Goal: Unclear

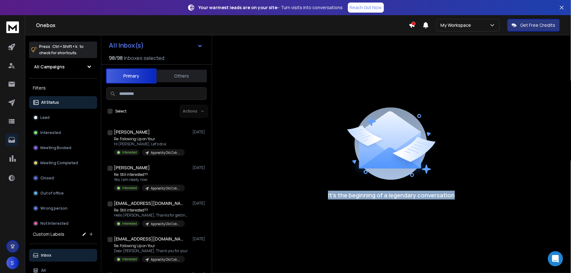
drag, startPoint x: 319, startPoint y: 194, endPoint x: 457, endPoint y: 198, distance: 137.3
click at [457, 198] on div "It’s the beginning of a legendary conversation" at bounding box center [391, 151] width 359 height 232
drag, startPoint x: 457, startPoint y: 198, endPoint x: 399, endPoint y: 195, distance: 57.5
click at [399, 195] on p "It’s the beginning of a legendary conversation" at bounding box center [391, 195] width 127 height 9
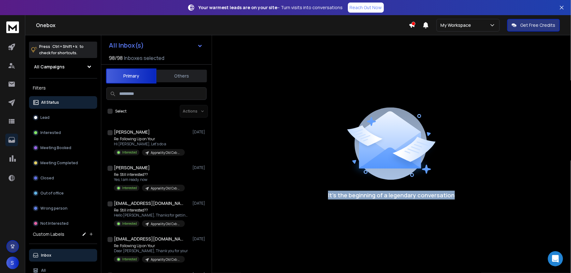
click at [399, 195] on p "It’s the beginning of a legendary conversation" at bounding box center [391, 195] width 127 height 9
drag, startPoint x: 399, startPoint y: 195, endPoint x: 365, endPoint y: 201, distance: 34.9
click at [395, 206] on div "It’s the beginning of a legendary conversation" at bounding box center [391, 151] width 359 height 232
drag, startPoint x: 328, startPoint y: 197, endPoint x: 458, endPoint y: 197, distance: 130.2
click at [458, 197] on div "It’s the beginning of a legendary conversation" at bounding box center [391, 151] width 359 height 232
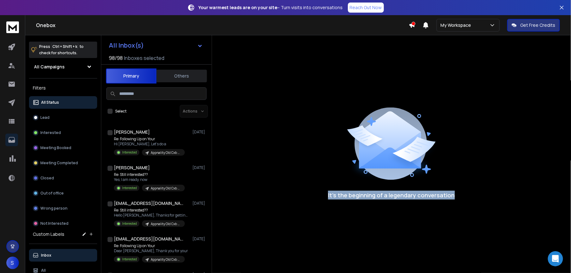
drag, startPoint x: 458, startPoint y: 197, endPoint x: 387, endPoint y: 195, distance: 71.6
click at [387, 195] on p "It’s the beginning of a legendary conversation" at bounding box center [391, 195] width 127 height 9
drag, startPoint x: 387, startPoint y: 195, endPoint x: 365, endPoint y: 205, distance: 23.7
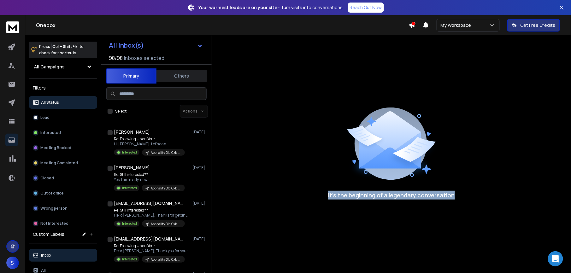
click at [365, 205] on div "It’s the beginning of a legendary conversation" at bounding box center [391, 151] width 359 height 232
drag, startPoint x: 303, startPoint y: 199, endPoint x: 462, endPoint y: 198, distance: 159.3
click at [462, 198] on div "It’s the beginning of a legendary conversation" at bounding box center [391, 151] width 359 height 232
drag, startPoint x: 462, startPoint y: 198, endPoint x: 394, endPoint y: 196, distance: 68.5
click at [394, 196] on p "It’s the beginning of a legendary conversation" at bounding box center [391, 195] width 127 height 9
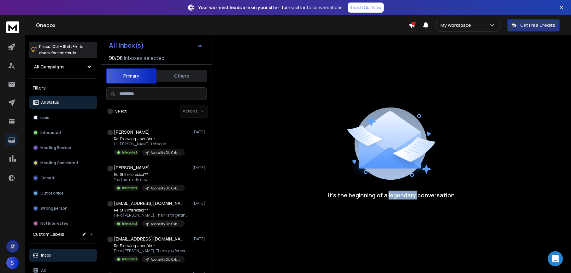
click at [394, 196] on p "It’s the beginning of a legendary conversation" at bounding box center [391, 195] width 127 height 9
drag, startPoint x: 394, startPoint y: 196, endPoint x: 374, endPoint y: 204, distance: 22.0
click at [374, 204] on div "It’s the beginning of a legendary conversation" at bounding box center [391, 151] width 359 height 232
drag, startPoint x: 302, startPoint y: 197, endPoint x: 464, endPoint y: 197, distance: 162.1
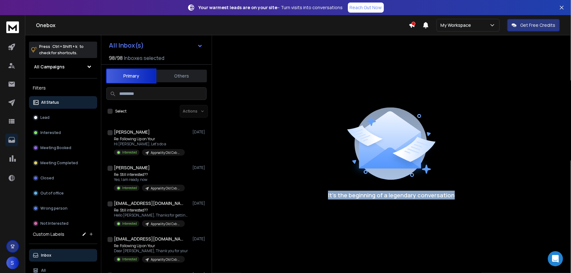
click at [464, 197] on div "It’s the beginning of a legendary conversation" at bounding box center [391, 151] width 359 height 232
drag, startPoint x: 464, startPoint y: 197, endPoint x: 402, endPoint y: 197, distance: 61.8
click at [402, 197] on p "It’s the beginning of a legendary conversation" at bounding box center [391, 195] width 127 height 9
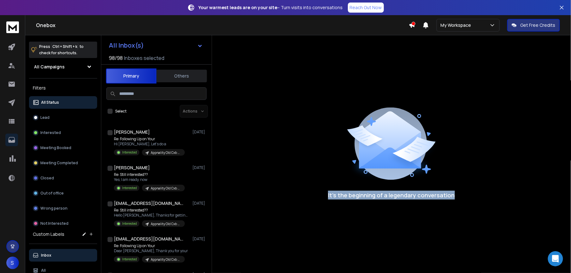
drag, startPoint x: 402, startPoint y: 197, endPoint x: 379, endPoint y: 204, distance: 24.5
click at [379, 204] on div "It’s the beginning of a legendary conversation" at bounding box center [391, 151] width 359 height 232
drag, startPoint x: 327, startPoint y: 193, endPoint x: 458, endPoint y: 190, distance: 130.6
click at [458, 190] on div "It’s the beginning of a legendary conversation" at bounding box center [391, 151] width 359 height 232
drag, startPoint x: 458, startPoint y: 190, endPoint x: 406, endPoint y: 194, distance: 51.9
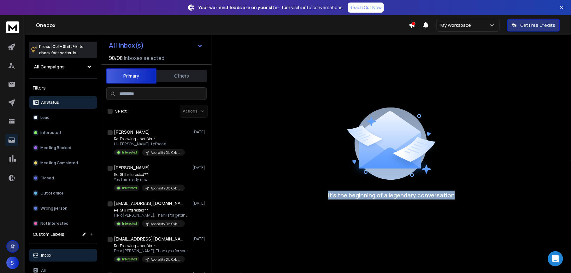
click at [406, 194] on p "It’s the beginning of a legendary conversation" at bounding box center [391, 195] width 127 height 9
drag, startPoint x: 406, startPoint y: 194, endPoint x: 378, endPoint y: 202, distance: 29.7
click at [395, 203] on div "It’s the beginning of a legendary conversation" at bounding box center [391, 151] width 359 height 232
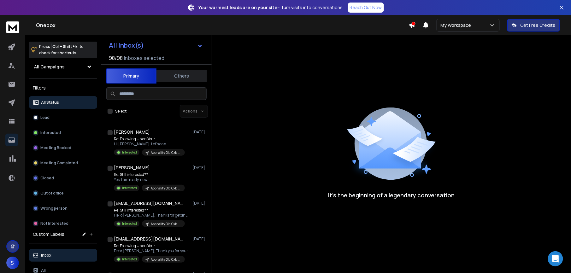
click at [329, 199] on p "It’s the beginning of a legendary conversation" at bounding box center [391, 195] width 127 height 9
drag, startPoint x: 317, startPoint y: 197, endPoint x: 460, endPoint y: 196, distance: 143.2
click at [460, 196] on div "It’s the beginning of a legendary conversation" at bounding box center [391, 151] width 359 height 232
drag, startPoint x: 460, startPoint y: 196, endPoint x: 414, endPoint y: 196, distance: 46.4
click at [414, 196] on p "It’s the beginning of a legendary conversation" at bounding box center [391, 195] width 127 height 9
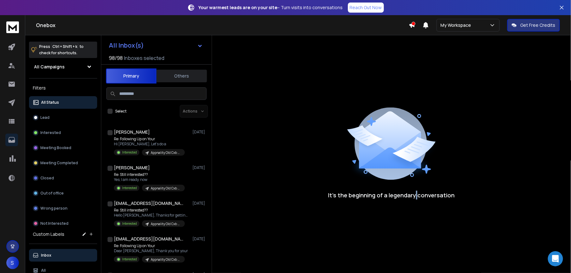
click at [414, 196] on p "It’s the beginning of a legendary conversation" at bounding box center [391, 195] width 127 height 9
drag, startPoint x: 414, startPoint y: 196, endPoint x: 372, endPoint y: 203, distance: 42.3
click at [391, 203] on div "It’s the beginning of a legendary conversation" at bounding box center [391, 151] width 359 height 232
drag, startPoint x: 315, startPoint y: 201, endPoint x: 458, endPoint y: 201, distance: 143.5
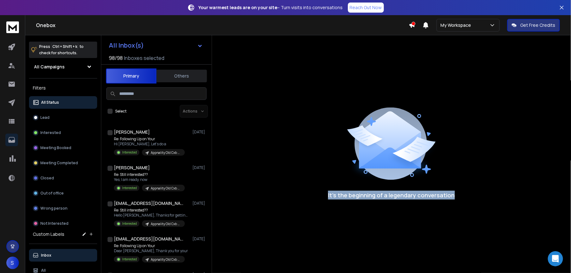
click at [458, 201] on div "It’s the beginning of a legendary conversation" at bounding box center [391, 151] width 359 height 232
drag, startPoint x: 458, startPoint y: 201, endPoint x: 385, endPoint y: 197, distance: 73.2
click at [385, 197] on p "It’s the beginning of a legendary conversation" at bounding box center [391, 195] width 127 height 9
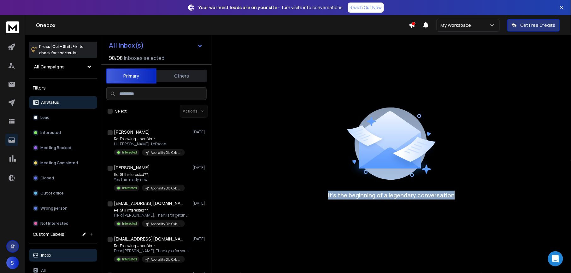
drag, startPoint x: 385, startPoint y: 197, endPoint x: 334, endPoint y: 198, distance: 51.4
click at [383, 205] on div "It’s the beginning of a legendary conversation" at bounding box center [391, 151] width 359 height 232
drag, startPoint x: 313, startPoint y: 197, endPoint x: 465, endPoint y: 196, distance: 151.7
click at [465, 196] on div "It’s the beginning of a legendary conversation" at bounding box center [391, 151] width 359 height 232
drag, startPoint x: 465, startPoint y: 196, endPoint x: 394, endPoint y: 197, distance: 71.0
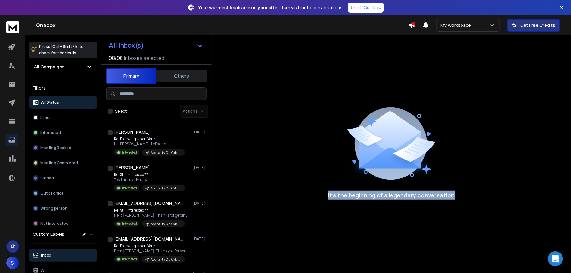
click at [394, 197] on p "It’s the beginning of a legendary conversation" at bounding box center [391, 195] width 127 height 9
drag, startPoint x: 394, startPoint y: 197, endPoint x: 375, endPoint y: 209, distance: 22.7
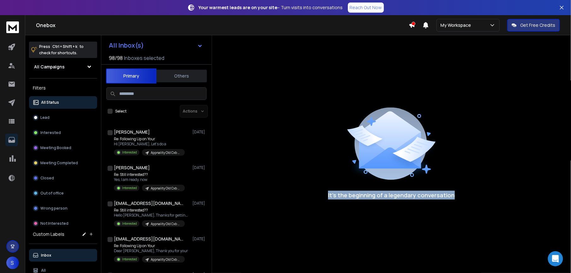
click at [381, 209] on div "It’s the beginning of a legendary conversation" at bounding box center [391, 151] width 359 height 232
drag, startPoint x: 318, startPoint y: 197, endPoint x: 461, endPoint y: 196, distance: 142.5
click at [461, 196] on div "It’s the beginning of a legendary conversation" at bounding box center [391, 151] width 359 height 232
drag, startPoint x: 461, startPoint y: 196, endPoint x: 389, endPoint y: 197, distance: 71.9
click at [389, 197] on p "It’s the beginning of a legendary conversation" at bounding box center [391, 195] width 127 height 9
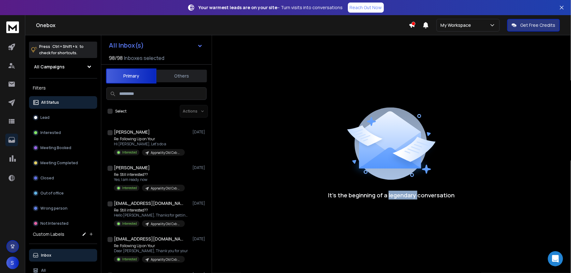
click at [389, 197] on p "It’s the beginning of a legendary conversation" at bounding box center [391, 195] width 127 height 9
drag, startPoint x: 389, startPoint y: 197, endPoint x: 393, endPoint y: 209, distance: 12.9
click at [393, 211] on div "It’s the beginning of a legendary conversation" at bounding box center [391, 151] width 359 height 232
click at [179, 74] on button "Others" at bounding box center [181, 76] width 50 height 14
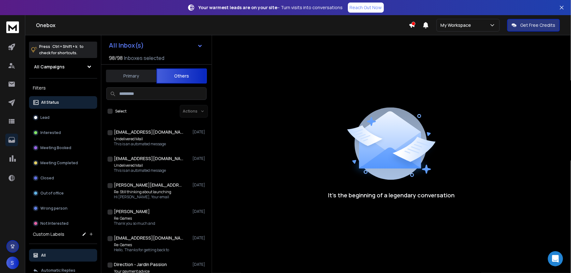
click at [121, 81] on button "Primary" at bounding box center [131, 76] width 50 height 14
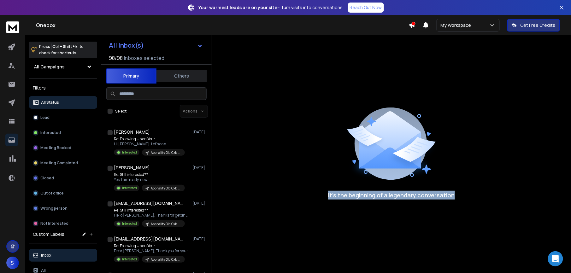
drag, startPoint x: 316, startPoint y: 195, endPoint x: 476, endPoint y: 198, distance: 160.2
click at [476, 198] on div "It’s the beginning of a legendary conversation" at bounding box center [391, 151] width 359 height 232
drag, startPoint x: 476, startPoint y: 198, endPoint x: 412, endPoint y: 197, distance: 64.0
click at [412, 197] on p "It’s the beginning of a legendary conversation" at bounding box center [391, 195] width 127 height 9
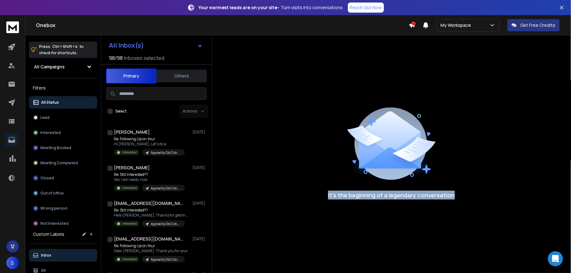
click at [412, 197] on p "It’s the beginning of a legendary conversation" at bounding box center [391, 195] width 127 height 9
drag, startPoint x: 412, startPoint y: 197, endPoint x: 412, endPoint y: 201, distance: 3.5
click at [412, 201] on div "It’s the beginning of a legendary conversation" at bounding box center [391, 151] width 359 height 232
drag, startPoint x: 307, startPoint y: 200, endPoint x: 468, endPoint y: 198, distance: 161.5
click at [468, 198] on div "It’s the beginning of a legendary conversation" at bounding box center [391, 151] width 359 height 232
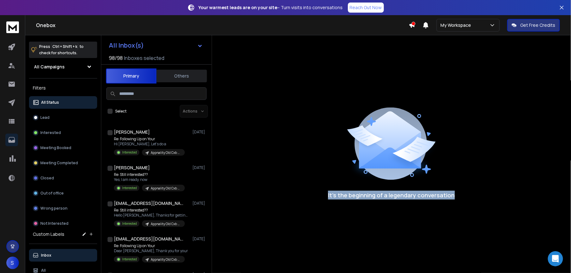
drag, startPoint x: 468, startPoint y: 198, endPoint x: 401, endPoint y: 200, distance: 67.2
click at [402, 200] on div "It’s the beginning of a legendary conversation" at bounding box center [391, 151] width 359 height 232
click at [401, 197] on p "It’s the beginning of a legendary conversation" at bounding box center [391, 195] width 127 height 9
drag, startPoint x: 401, startPoint y: 197, endPoint x: 386, endPoint y: 208, distance: 18.9
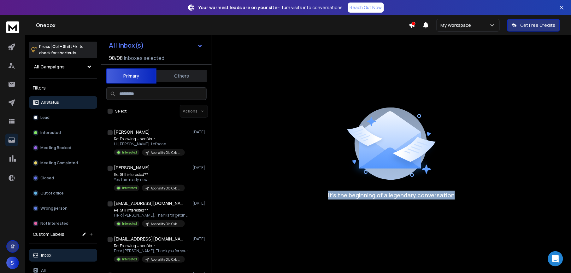
click at [390, 208] on div "It’s the beginning of a legendary conversation" at bounding box center [391, 151] width 359 height 232
drag, startPoint x: 318, startPoint y: 197, endPoint x: 461, endPoint y: 194, distance: 142.9
click at [461, 194] on div "It’s the beginning of a legendary conversation" at bounding box center [391, 151] width 359 height 232
drag, startPoint x: 461, startPoint y: 194, endPoint x: 401, endPoint y: 197, distance: 59.7
click at [401, 197] on p "It’s the beginning of a legendary conversation" at bounding box center [391, 195] width 127 height 9
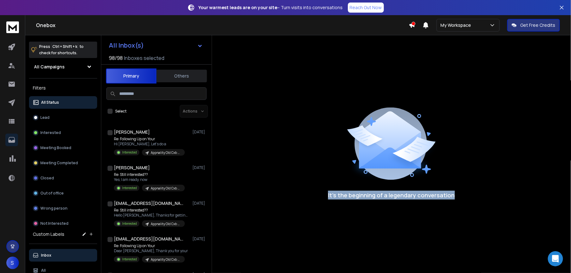
click at [401, 197] on p "It’s the beginning of a legendary conversation" at bounding box center [391, 195] width 127 height 9
drag, startPoint x: 401, startPoint y: 197, endPoint x: 342, endPoint y: 199, distance: 59.3
click at [401, 207] on div "It’s the beginning of a legendary conversation" at bounding box center [391, 151] width 359 height 232
drag, startPoint x: 307, startPoint y: 195, endPoint x: 479, endPoint y: 194, distance: 172.8
click at [479, 194] on div "It’s the beginning of a legendary conversation" at bounding box center [391, 151] width 359 height 232
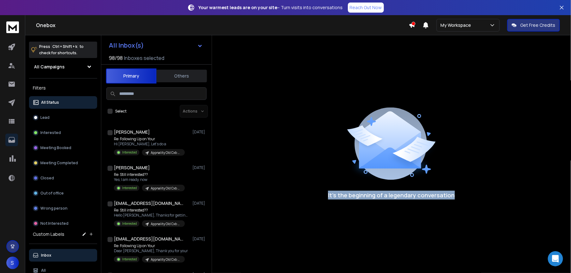
drag, startPoint x: 479, startPoint y: 194, endPoint x: 419, endPoint y: 197, distance: 60.3
click at [419, 197] on p "It’s the beginning of a legendary conversation" at bounding box center [391, 195] width 127 height 9
drag, startPoint x: 419, startPoint y: 197, endPoint x: 406, endPoint y: 226, distance: 31.8
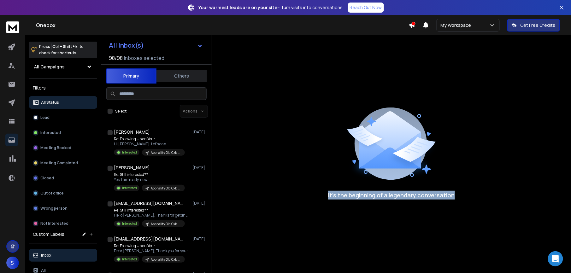
click at [407, 212] on div "It’s the beginning of a legendary conversation" at bounding box center [391, 151] width 359 height 232
click at [173, 75] on button "Others" at bounding box center [181, 76] width 50 height 14
